Goal: Information Seeking & Learning: Check status

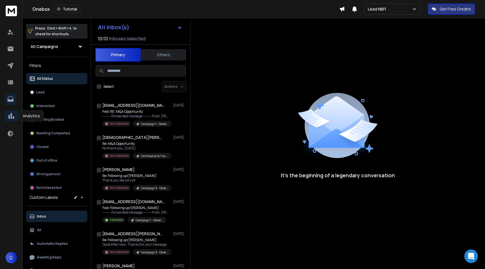
click at [11, 114] on icon at bounding box center [12, 116] width 6 height 6
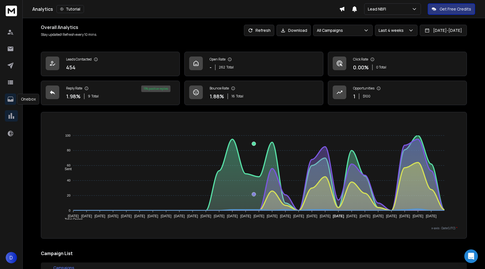
click at [11, 98] on icon at bounding box center [10, 99] width 7 height 7
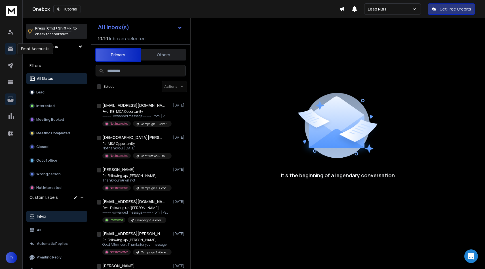
click at [9, 52] on icon at bounding box center [10, 48] width 7 height 7
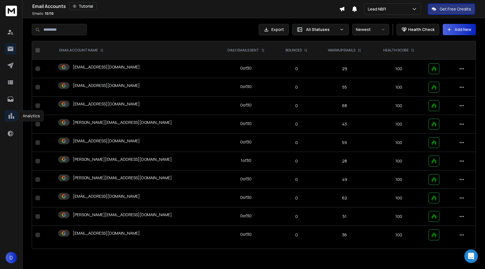
click at [10, 116] on icon at bounding box center [11, 116] width 9 height 9
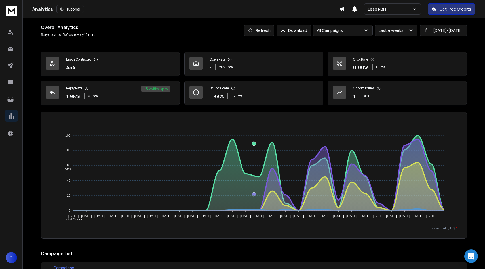
click at [237, 95] on span "Total" at bounding box center [239, 96] width 7 height 5
click at [92, 96] on span "Total" at bounding box center [94, 96] width 7 height 5
click at [153, 87] on div "11 % positive replies" at bounding box center [155, 88] width 29 height 7
click at [11, 49] on icon at bounding box center [11, 49] width 6 height 5
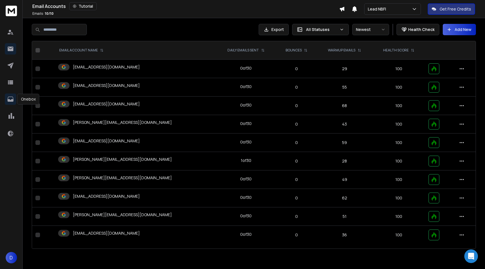
click at [11, 98] on icon at bounding box center [10, 99] width 7 height 7
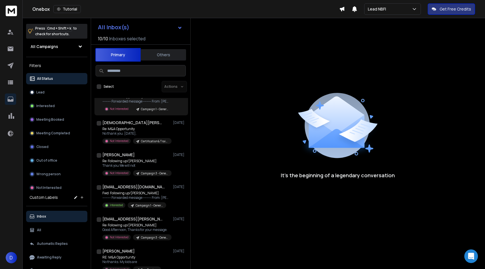
scroll to position [31, 0]
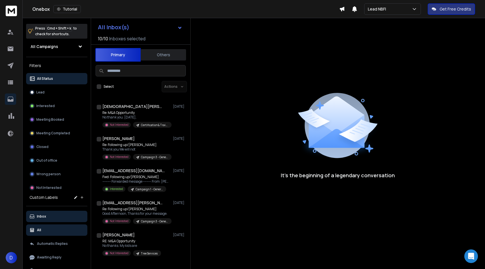
click at [53, 229] on button "All" at bounding box center [56, 229] width 61 height 11
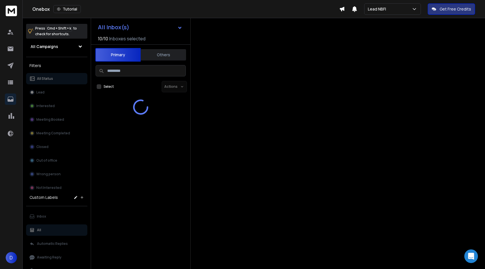
scroll to position [0, 0]
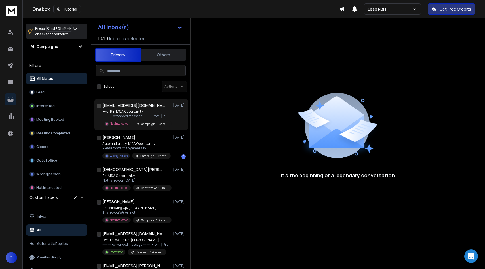
click at [131, 107] on h1 "[EMAIL_ADDRESS][DOMAIN_NAME]" at bounding box center [133, 105] width 62 height 6
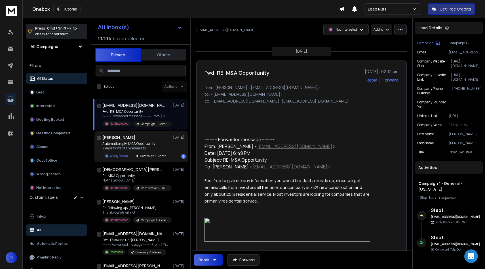
click at [130, 142] on p "Automatic reply: M&A Opportunity" at bounding box center [136, 143] width 68 height 5
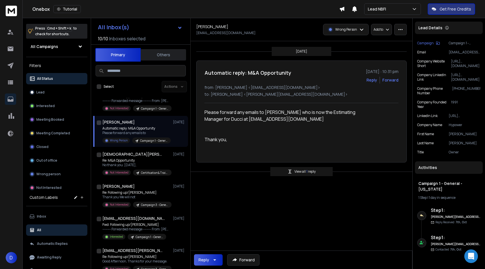
scroll to position [20, 0]
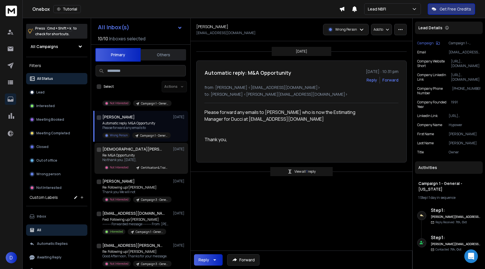
click at [125, 151] on h1 "[DEMOGRAPHIC_DATA][PERSON_NAME]" at bounding box center [133, 149] width 62 height 6
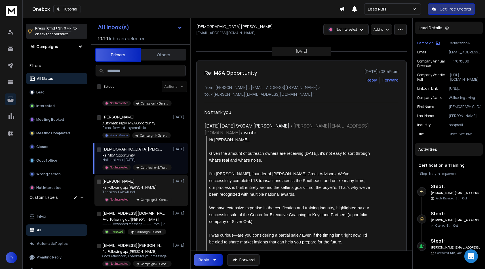
click at [123, 182] on h1 "[PERSON_NAME]" at bounding box center [118, 181] width 32 height 6
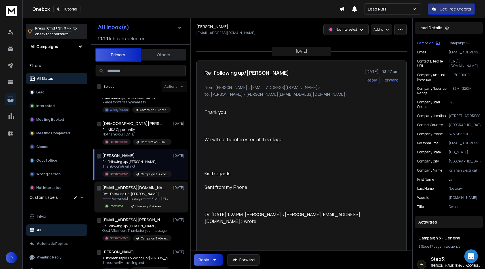
scroll to position [53, 0]
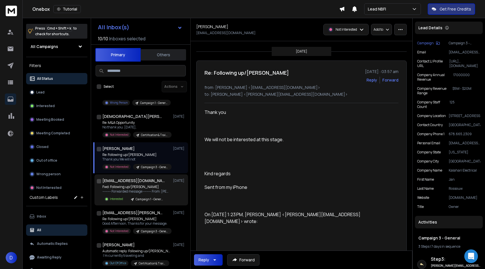
click at [123, 188] on p "Fwd: Following up/[PERSON_NAME]" at bounding box center [136, 186] width 68 height 5
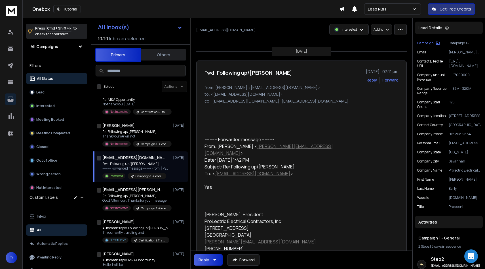
scroll to position [87, 0]
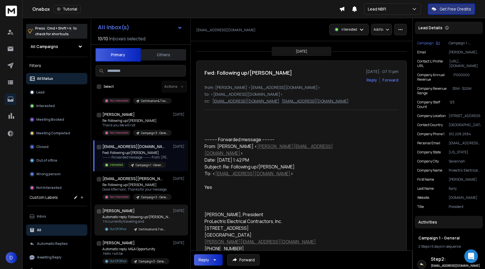
click at [123, 217] on p "Automatic reply: Following up/[PERSON_NAME]" at bounding box center [136, 217] width 68 height 5
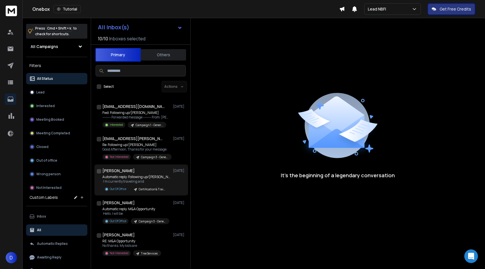
scroll to position [127, 0]
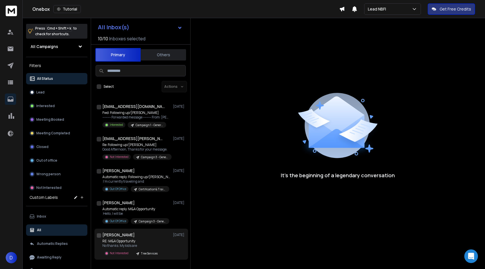
click at [119, 239] on p "RE: M&A Opportunity" at bounding box center [131, 241] width 59 height 5
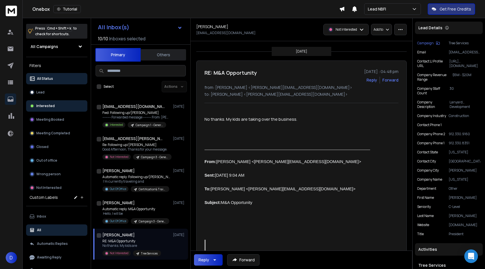
click at [49, 107] on p "Interested" at bounding box center [45, 106] width 18 height 5
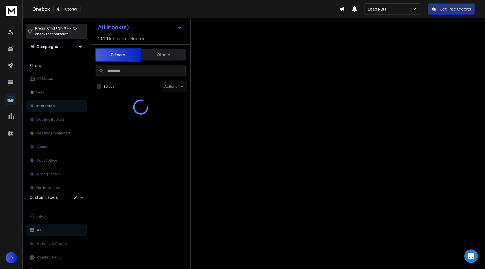
scroll to position [0, 0]
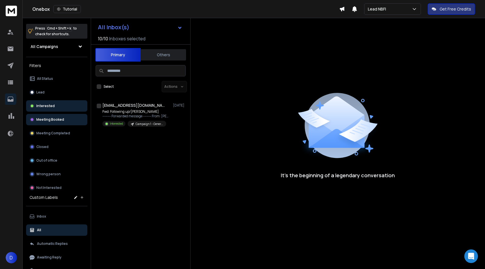
click at [51, 121] on p "Meeting Booked" at bounding box center [50, 119] width 28 height 5
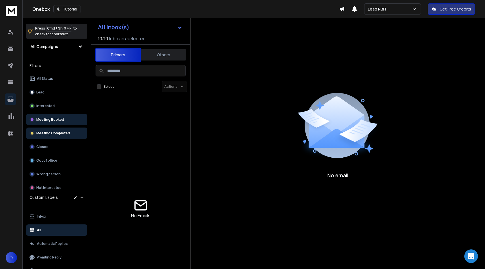
click at [51, 132] on p "Meeting Completed" at bounding box center [53, 133] width 34 height 5
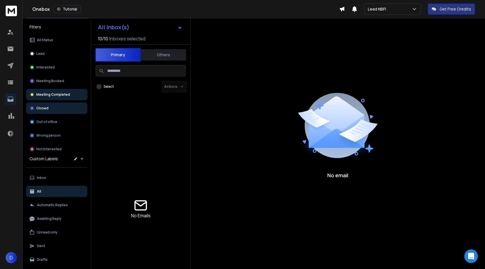
scroll to position [58, 0]
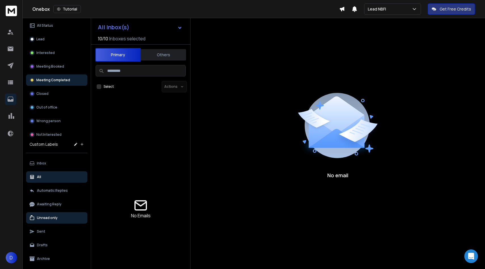
click at [54, 215] on p "Unread only" at bounding box center [47, 217] width 21 height 5
click at [50, 226] on button "Sent" at bounding box center [56, 231] width 61 height 11
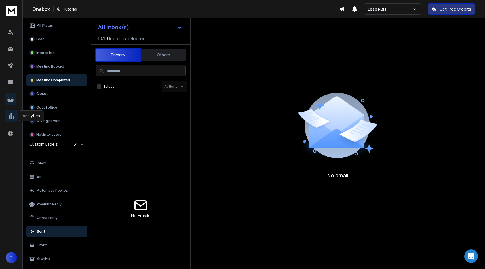
click at [12, 113] on icon at bounding box center [11, 116] width 9 height 9
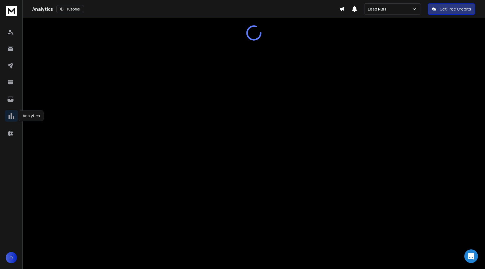
click at [11, 116] on icon at bounding box center [12, 116] width 6 height 6
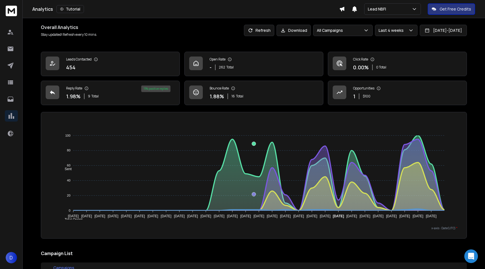
click at [95, 96] on span "Total" at bounding box center [94, 96] width 7 height 5
click at [73, 88] on p "Reply Rate" at bounding box center [74, 88] width 16 height 5
click at [72, 95] on p "1.98 %" at bounding box center [73, 96] width 14 height 8
